Goal: Task Accomplishment & Management: Use online tool/utility

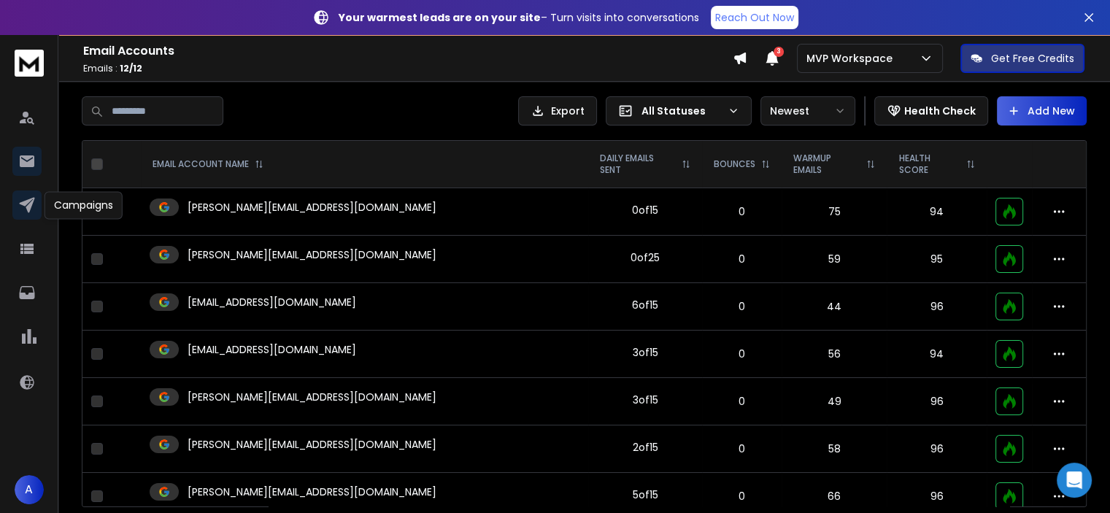
click at [23, 212] on icon at bounding box center [27, 205] width 18 height 18
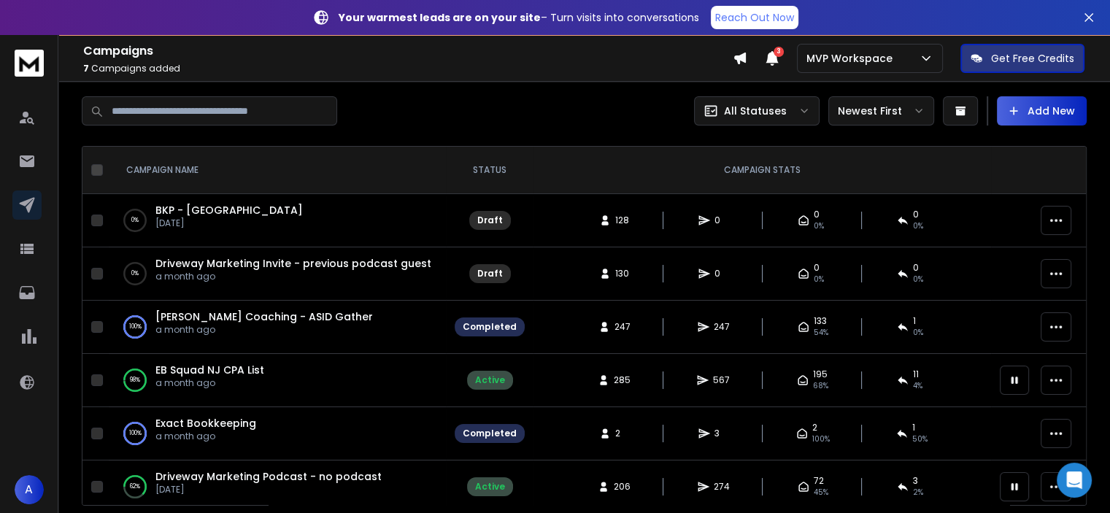
click at [1017, 108] on icon at bounding box center [1013, 111] width 10 height 10
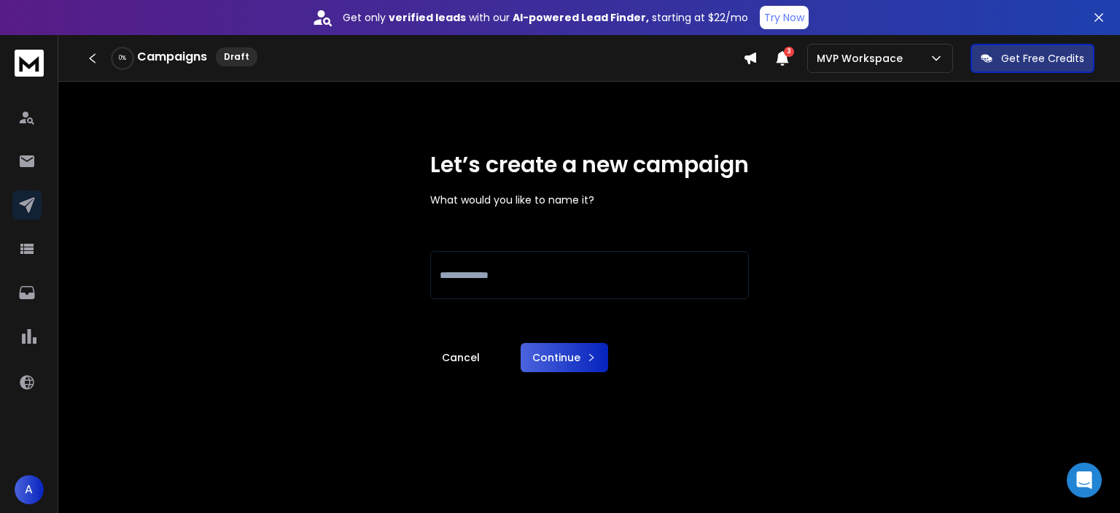
click at [561, 287] on input at bounding box center [589, 275] width 319 height 48
click at [452, 361] on link "Cancel" at bounding box center [460, 357] width 61 height 29
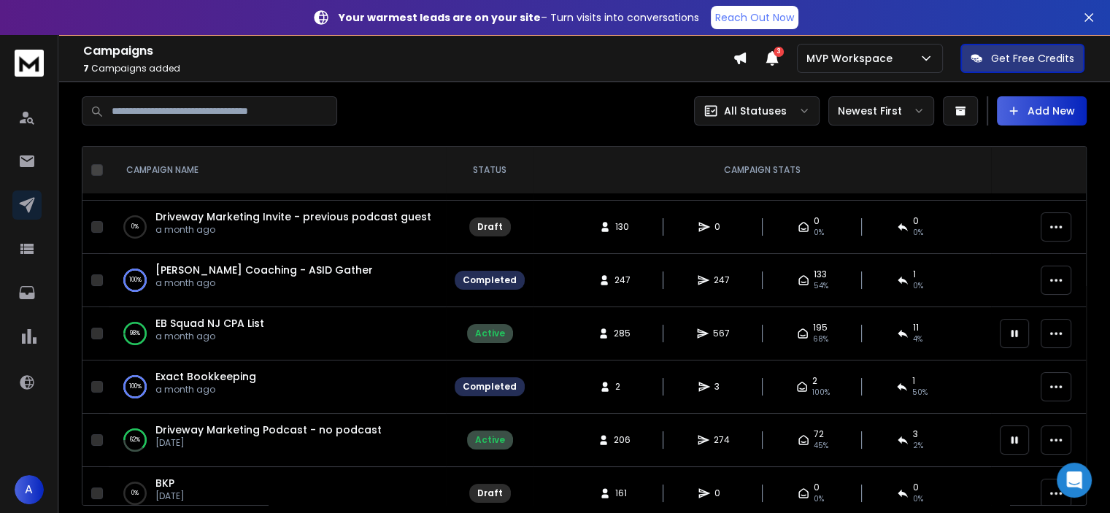
scroll to position [71, 0]
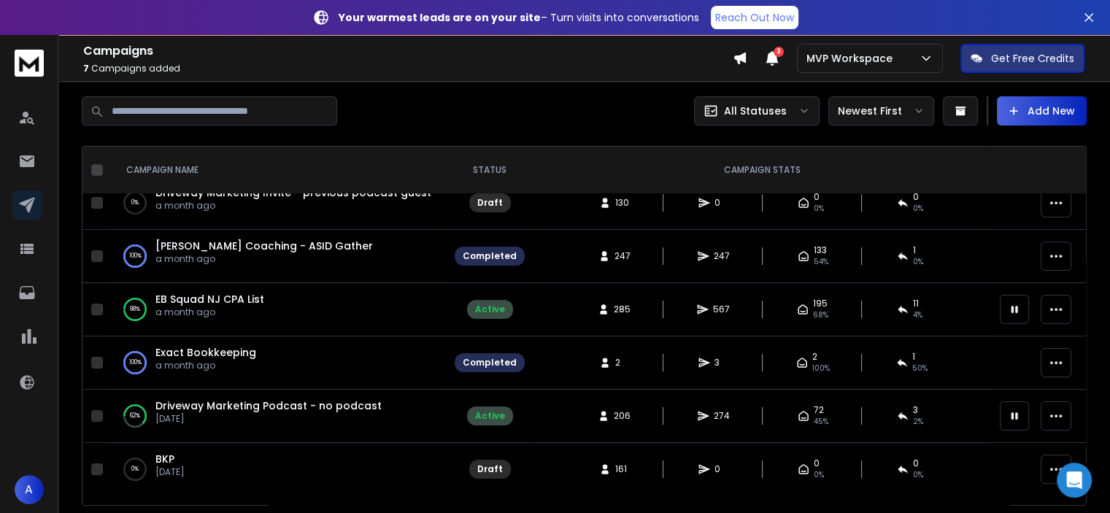
click at [1053, 119] on button "Add New" at bounding box center [1041, 110] width 90 height 29
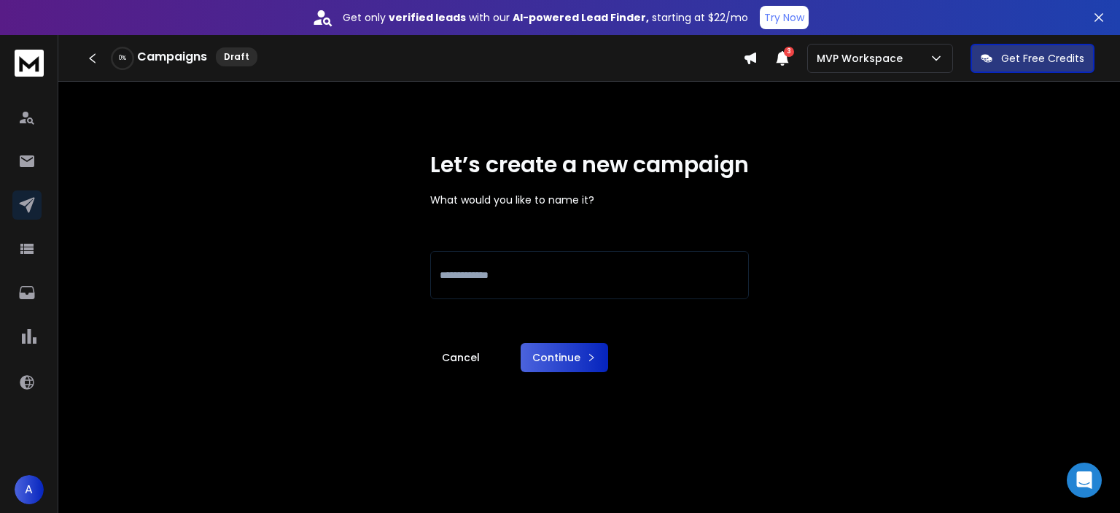
click at [535, 284] on input at bounding box center [589, 275] width 319 height 48
type input "*"
type input "**********"
click at [563, 360] on button "Continue" at bounding box center [565, 357] width 88 height 29
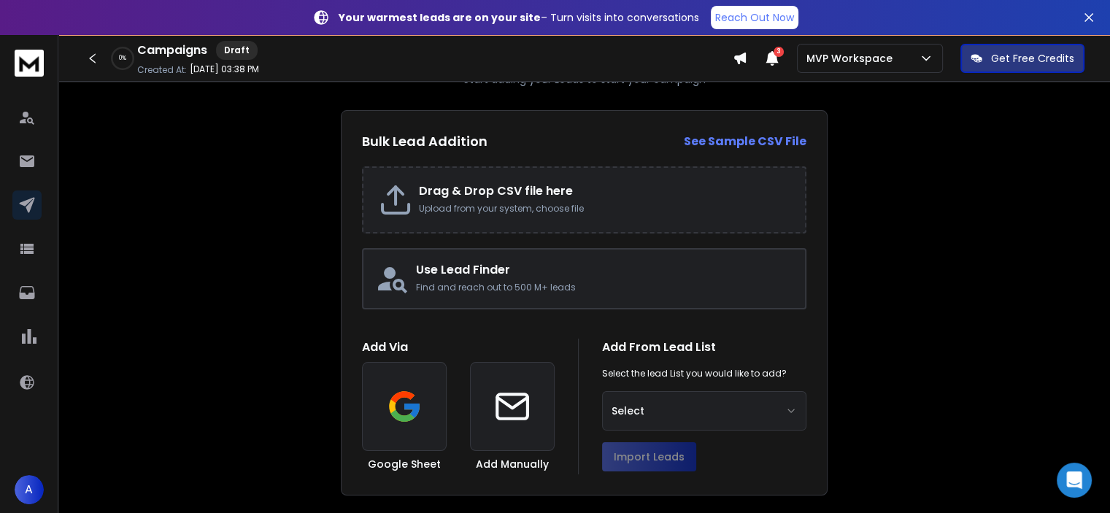
scroll to position [148, 0]
click at [544, 419] on div at bounding box center [512, 405] width 85 height 89
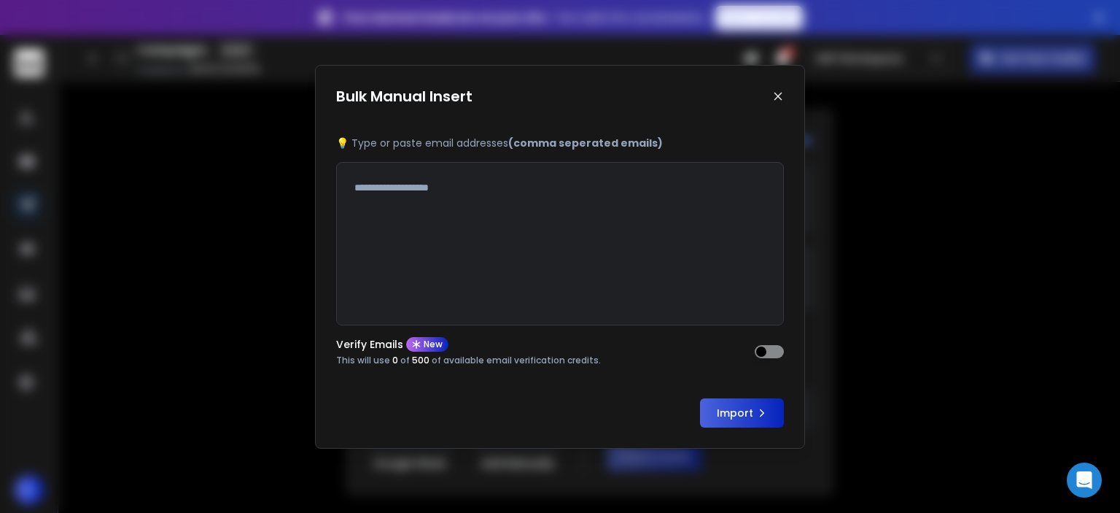
click at [776, 100] on icon at bounding box center [778, 96] width 12 height 12
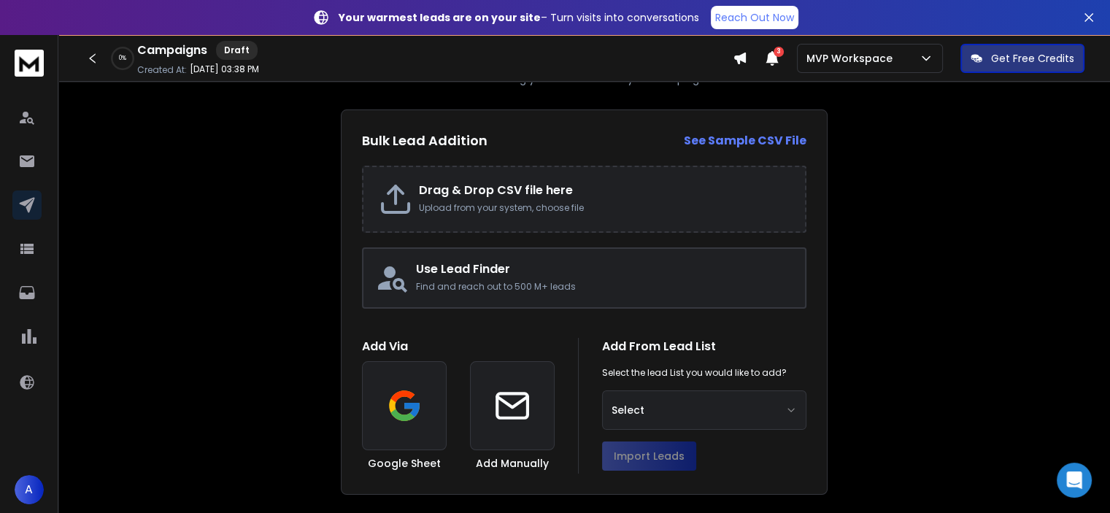
click at [939, 201] on div "Add Leads to Campaign Start adding your Leads to start your campaign Bulk Lead …" at bounding box center [584, 263] width 993 height 464
click at [88, 52] on icon at bounding box center [92, 58] width 13 height 13
